Goal: Task Accomplishment & Management: Use online tool/utility

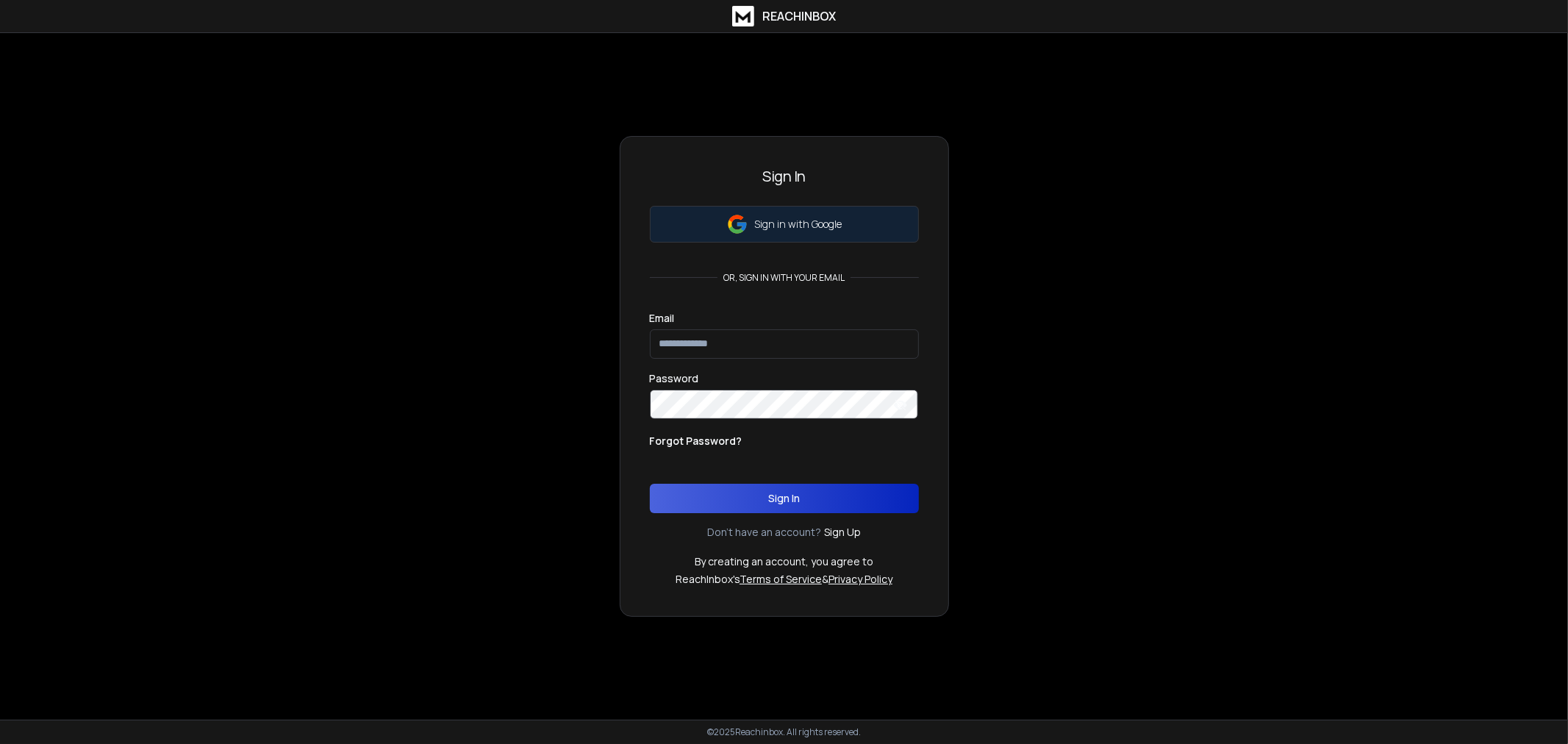
click at [757, 221] on p "Sign in with Google" at bounding box center [798, 223] width 87 height 14
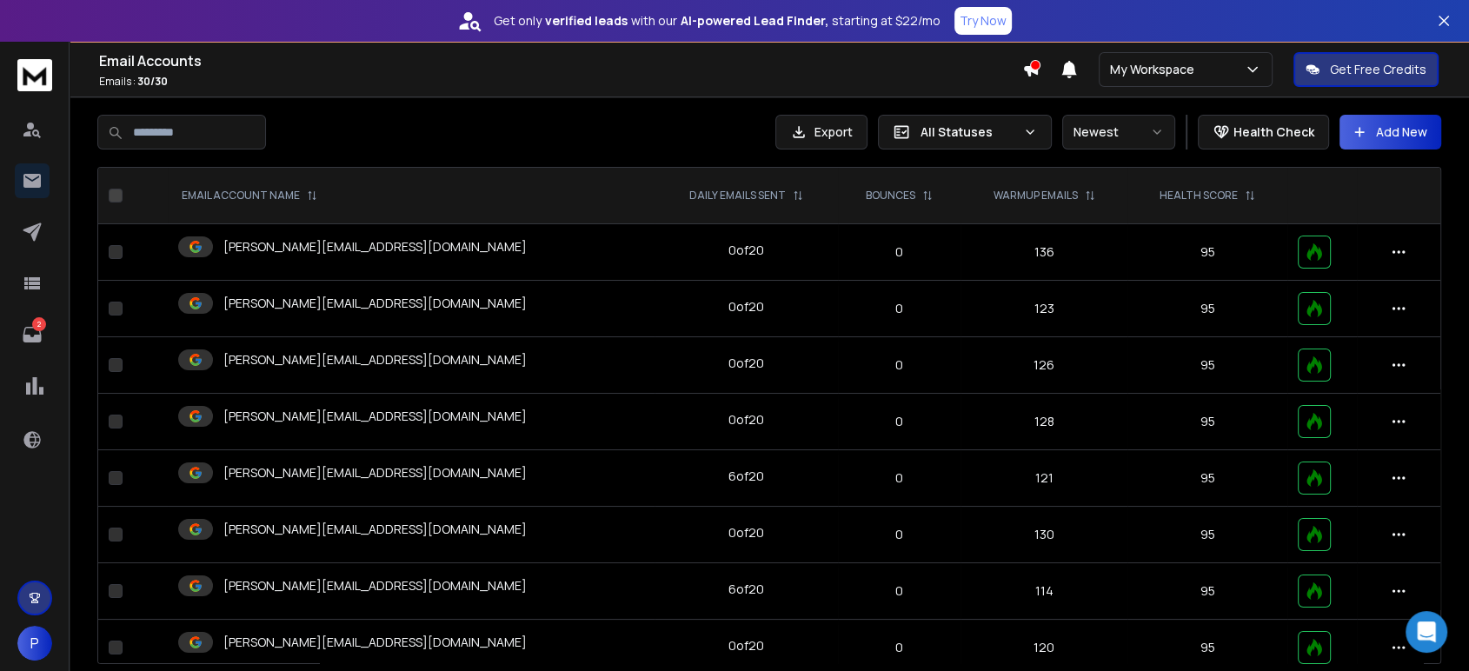
click at [55, 324] on div "2 P" at bounding box center [35, 360] width 70 height 636
click at [43, 334] on link "2" at bounding box center [32, 334] width 35 height 35
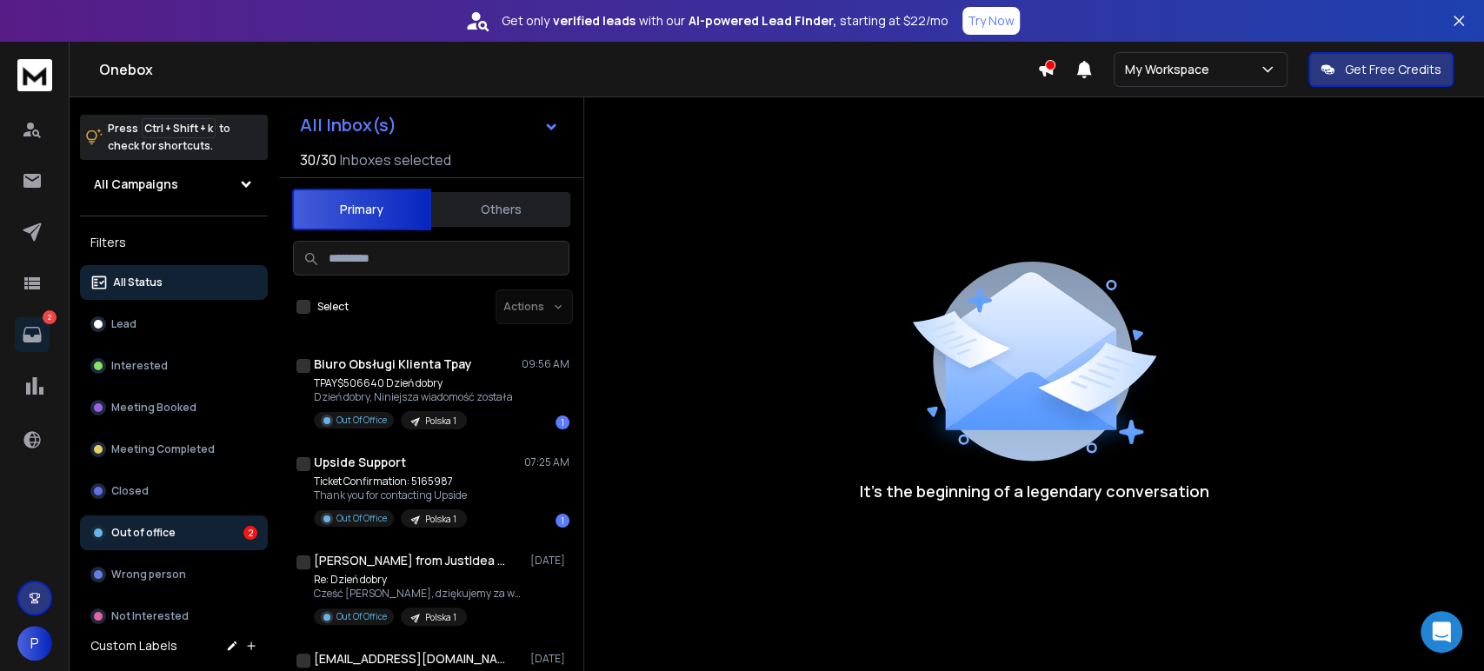
click at [178, 540] on button "Out of office 2" at bounding box center [174, 533] width 188 height 35
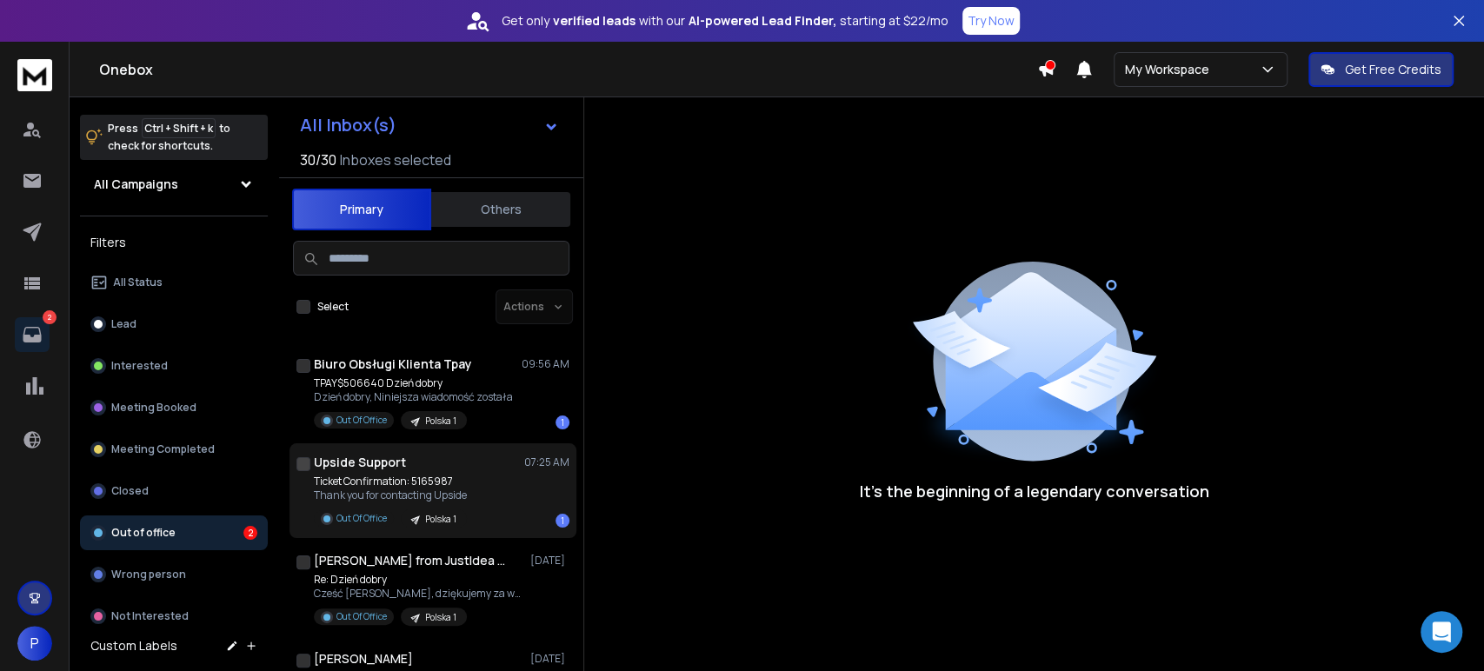
click at [356, 520] on p "Out Of Office" at bounding box center [361, 518] width 50 height 13
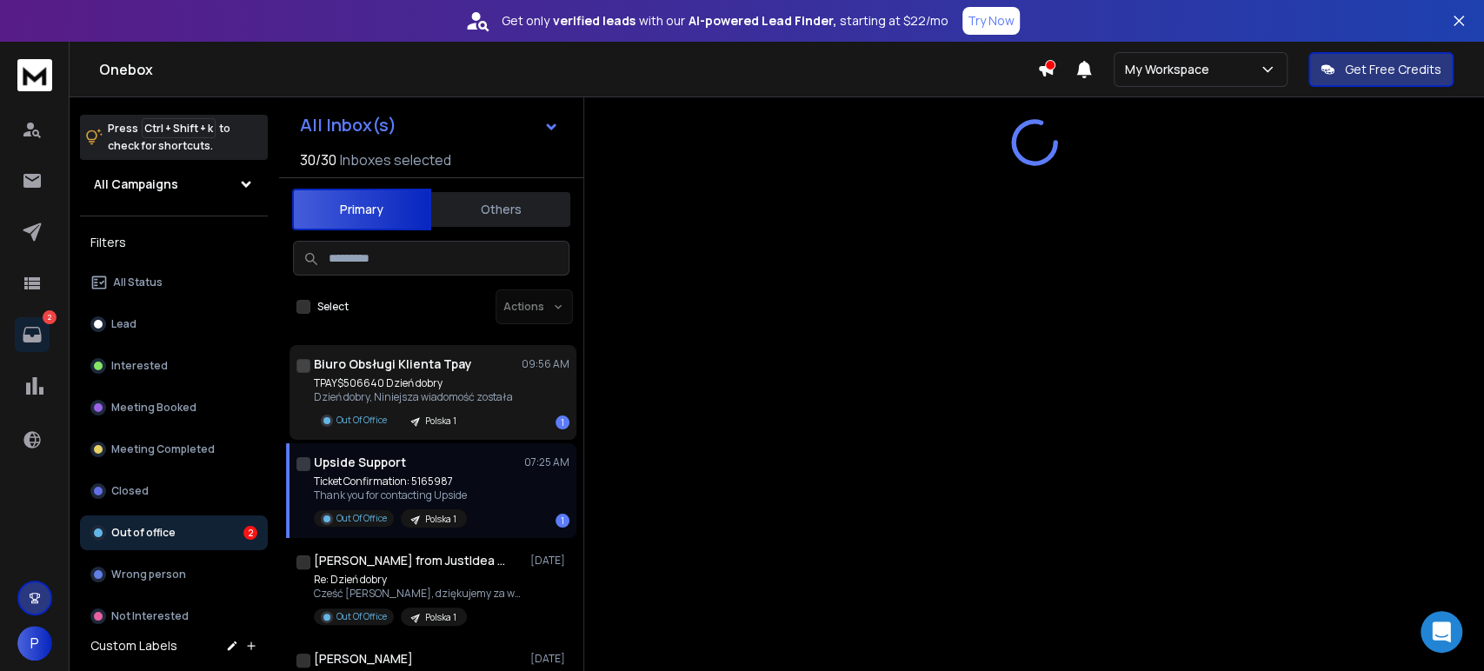
click at [387, 367] on h1 "Biuro Obsługi Klienta Tpay" at bounding box center [393, 364] width 158 height 17
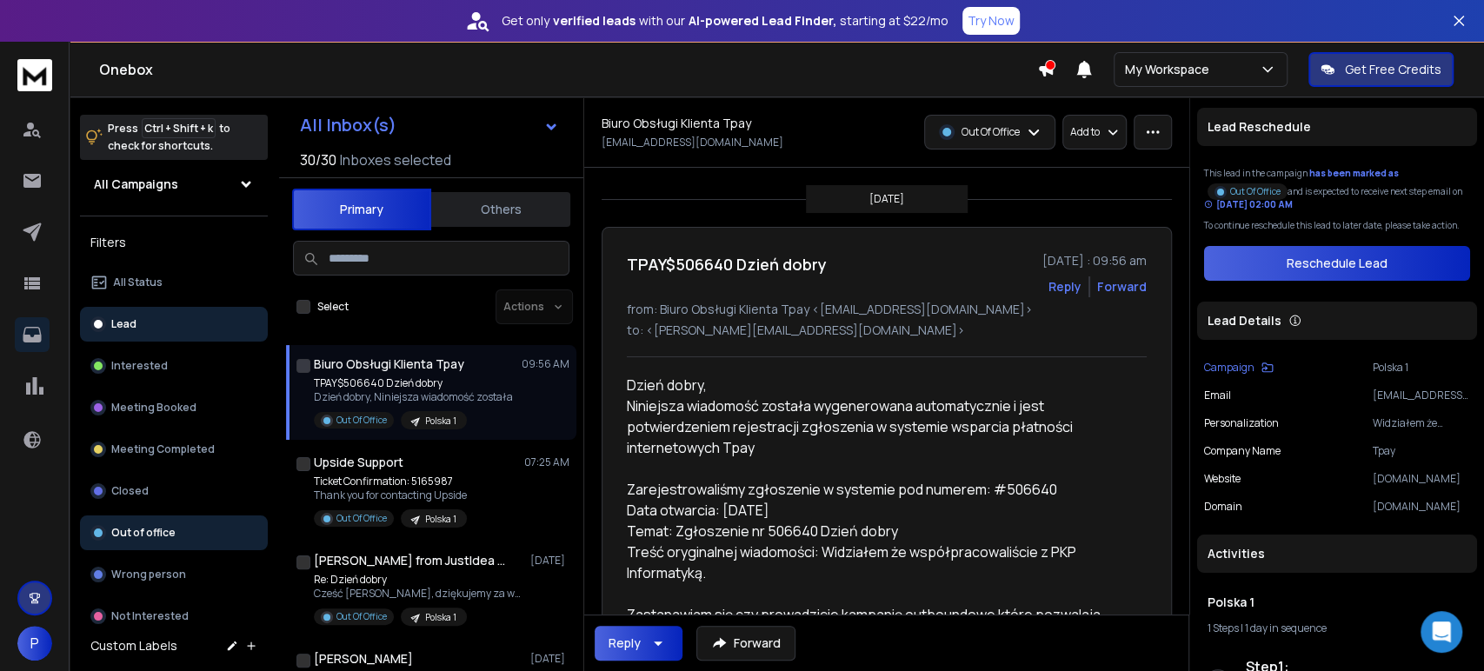
click at [165, 315] on button "Lead" at bounding box center [174, 324] width 188 height 35
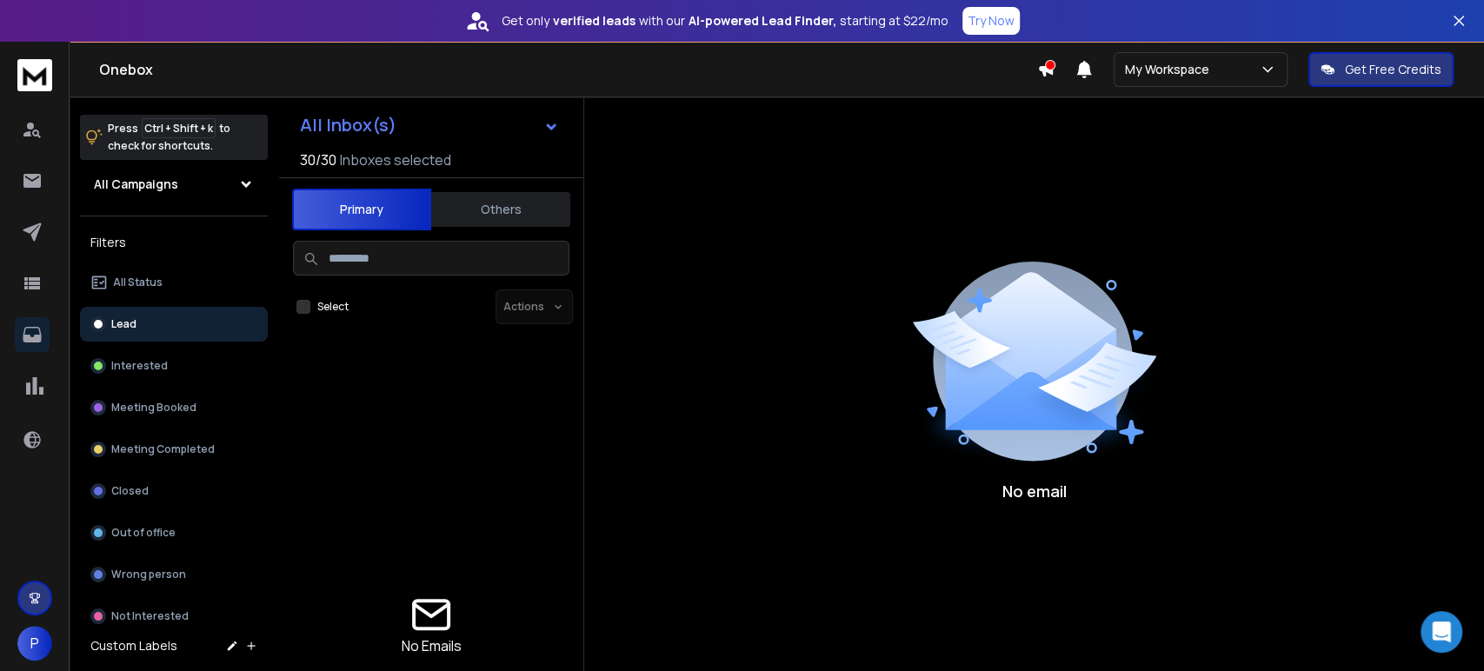
click at [513, 190] on button "Others" at bounding box center [500, 209] width 139 height 38
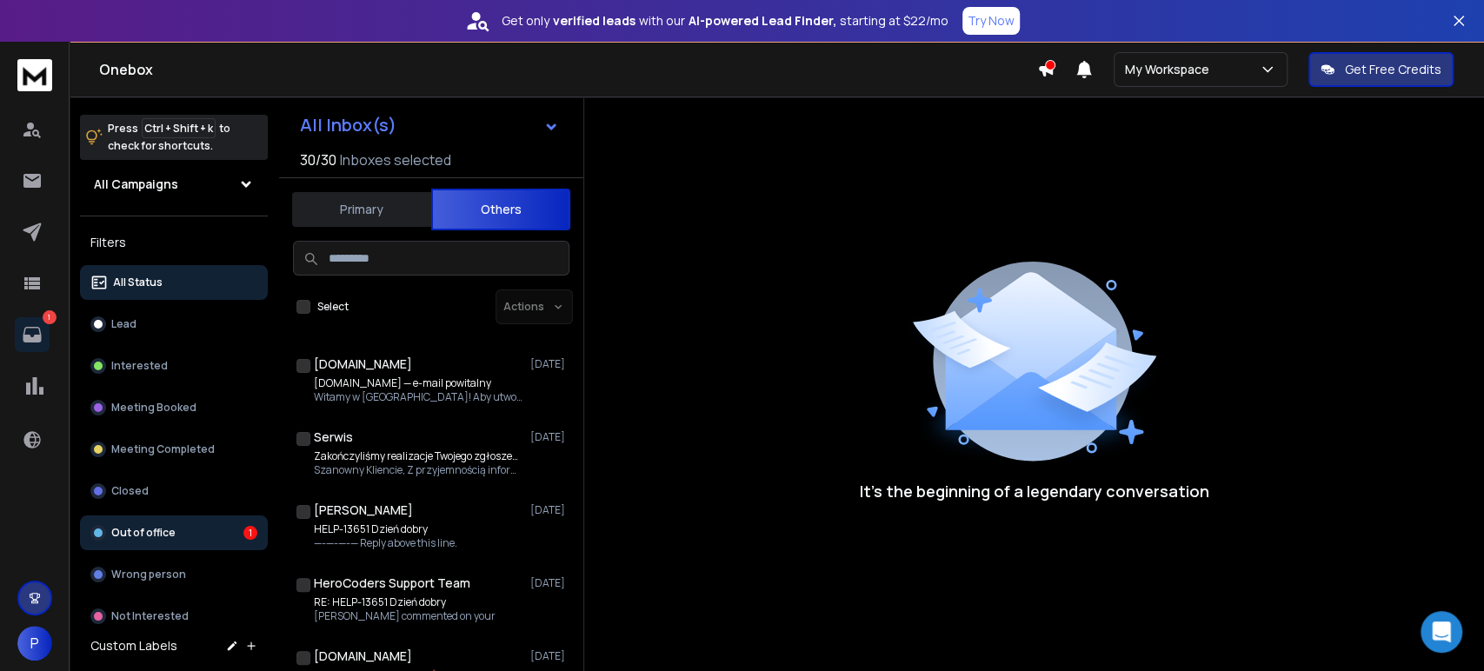
click at [190, 546] on button "Out of office 1" at bounding box center [174, 533] width 188 height 35
